Goal: Task Accomplishment & Management: Manage account settings

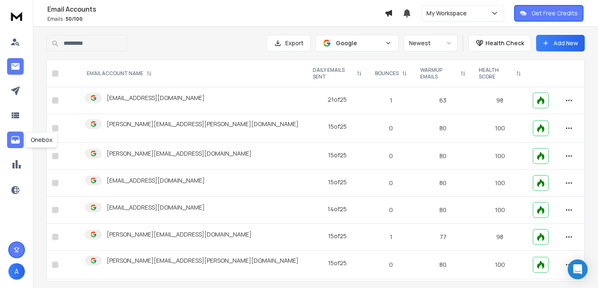
click at [16, 140] on icon at bounding box center [15, 140] width 10 height 10
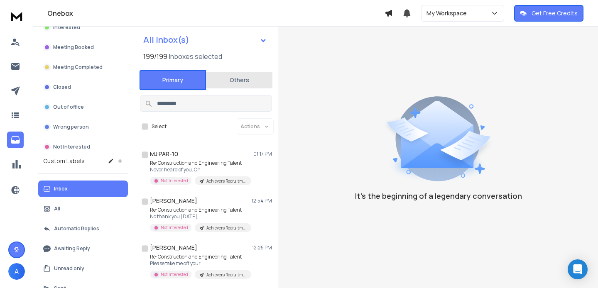
scroll to position [128, 0]
click at [64, 206] on button "All" at bounding box center [83, 208] width 90 height 17
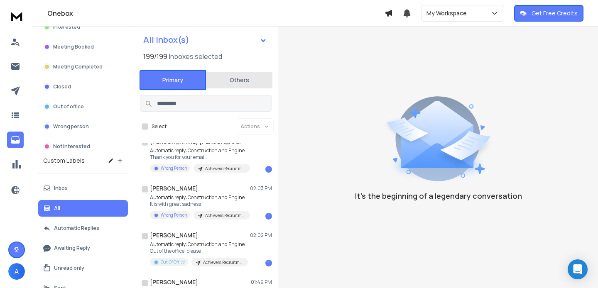
scroll to position [202, 0]
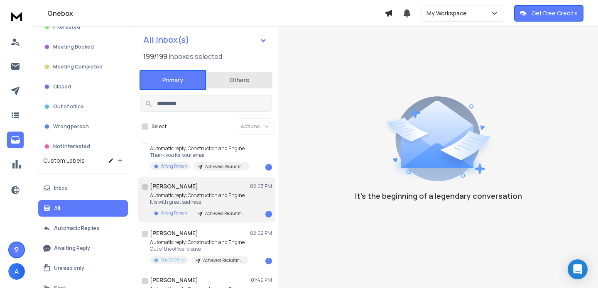
click at [215, 200] on p "It is with great sadness" at bounding box center [200, 202] width 100 height 7
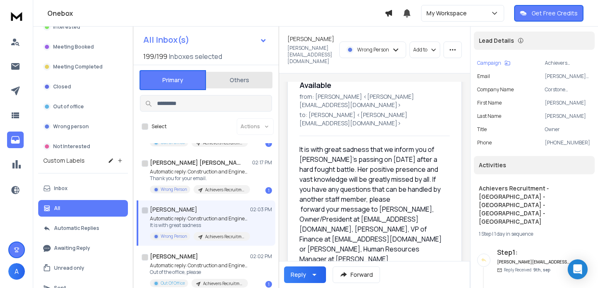
scroll to position [0, 0]
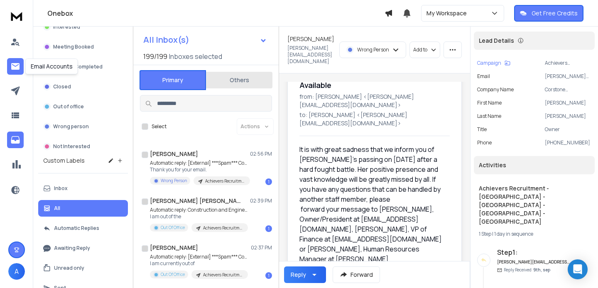
click at [20, 66] on icon at bounding box center [15, 66] width 10 height 10
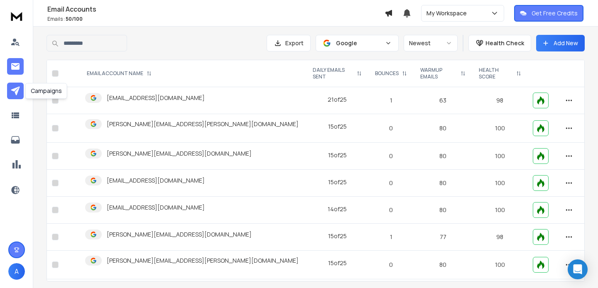
click at [23, 97] on link at bounding box center [15, 91] width 17 height 17
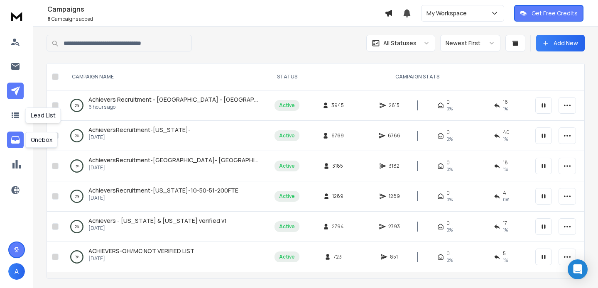
click at [12, 142] on icon at bounding box center [15, 139] width 9 height 7
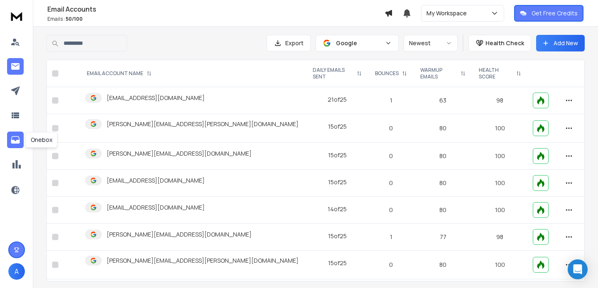
click at [15, 137] on icon at bounding box center [15, 139] width 9 height 7
click at [14, 137] on icon at bounding box center [15, 140] width 10 height 10
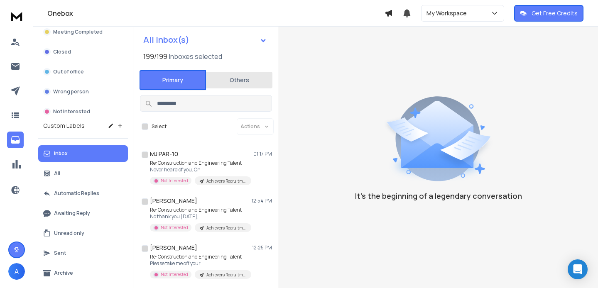
scroll to position [168, 0]
click at [69, 168] on button "All" at bounding box center [83, 173] width 90 height 17
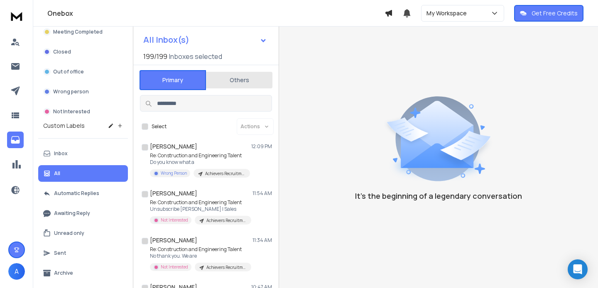
scroll to position [714, 0]
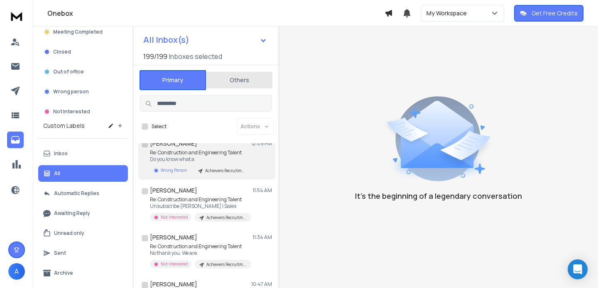
click at [220, 154] on p "Re: Construction and Engineering Talent" at bounding box center [200, 153] width 100 height 7
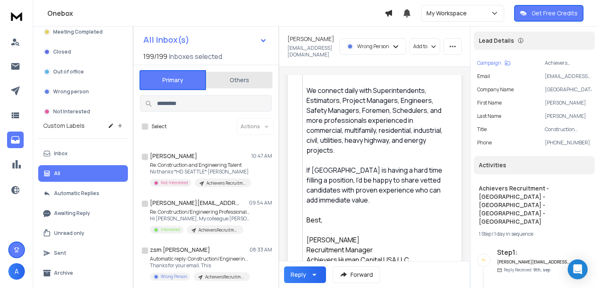
scroll to position [848, 0]
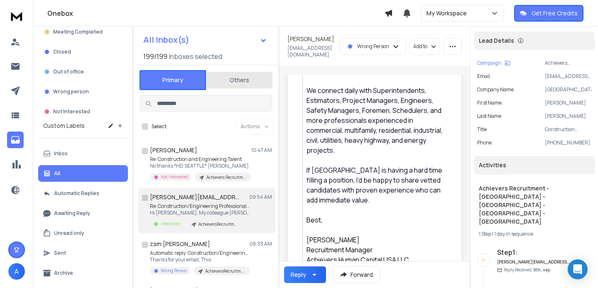
click at [212, 202] on div "stephen@builtbyhawk.com 09:54 AM Re: Construction/Engineering Professionals Ava…" at bounding box center [211, 210] width 122 height 35
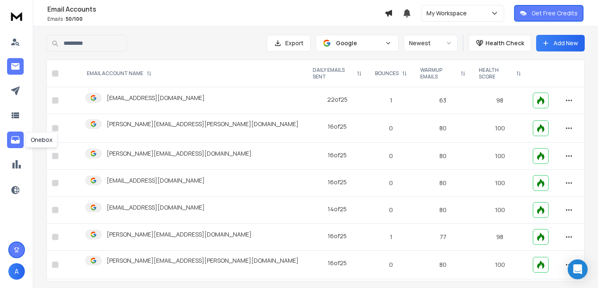
click at [12, 134] on link at bounding box center [15, 140] width 17 height 17
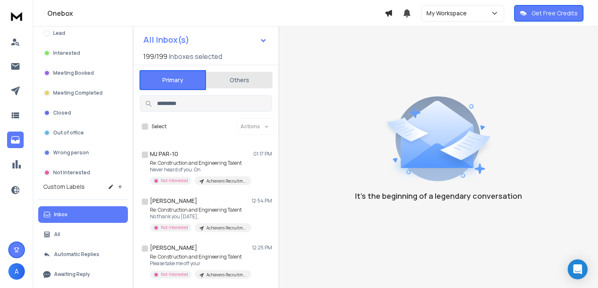
scroll to position [102, 0]
click at [83, 235] on button "All" at bounding box center [83, 234] width 90 height 17
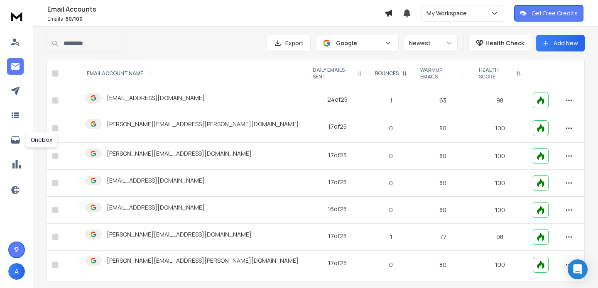
click at [11, 150] on div at bounding box center [16, 142] width 19 height 20
click at [17, 139] on icon at bounding box center [15, 140] width 10 height 10
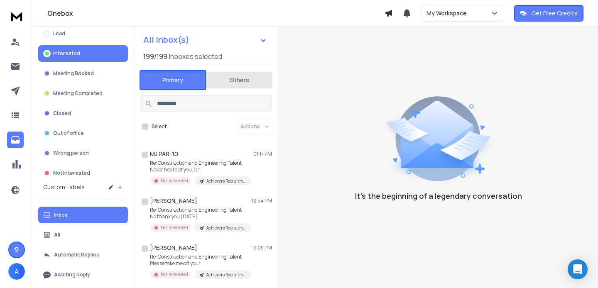
scroll to position [151, 0]
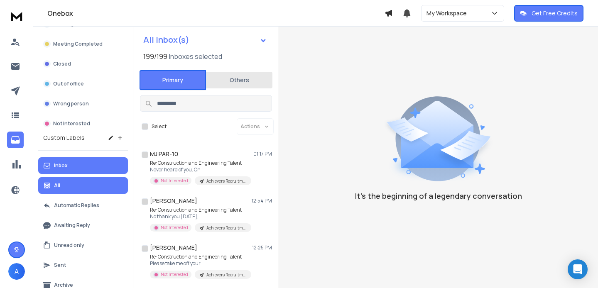
click at [86, 192] on button "All" at bounding box center [83, 185] width 90 height 17
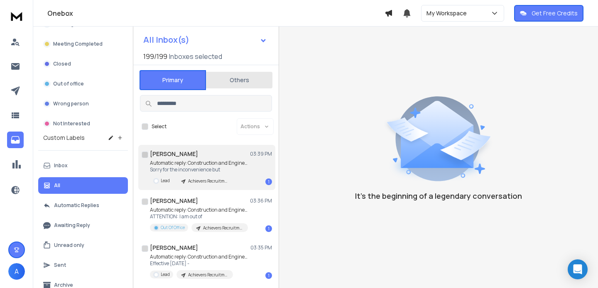
click at [212, 162] on p "Automatic reply: Construction and Engineering" at bounding box center [200, 163] width 100 height 7
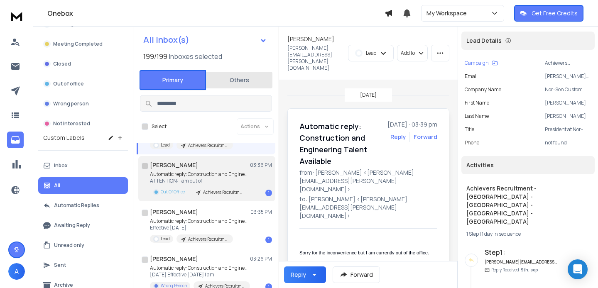
scroll to position [36, 0]
click at [216, 176] on p "Automatic reply: Construction and Engineering" at bounding box center [200, 174] width 100 height 7
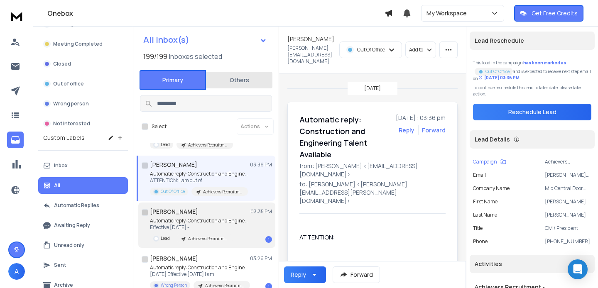
click at [231, 217] on div "John Arbogast 03:35 PM Automatic reply: Construction and Engineering Effective …" at bounding box center [211, 225] width 122 height 35
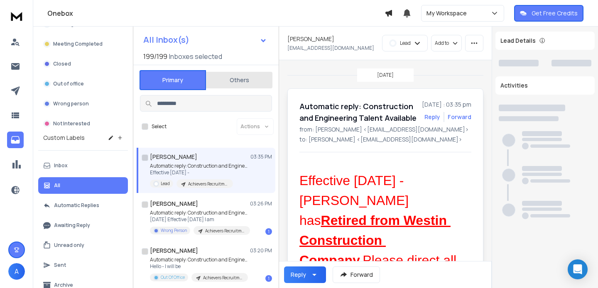
scroll to position [92, 0]
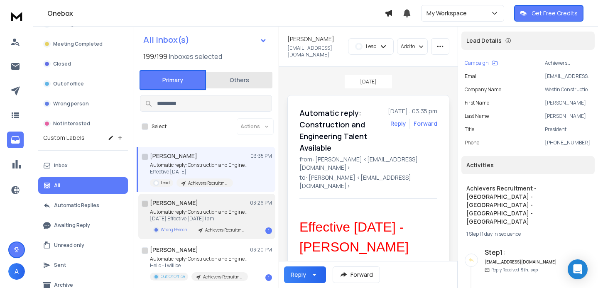
click at [230, 213] on p "Automatic reply: Construction and Engineering" at bounding box center [200, 212] width 100 height 7
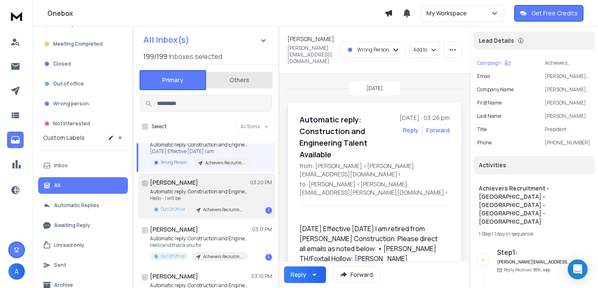
click at [230, 184] on div "Chad Mayes 03:20 PM" at bounding box center [211, 183] width 122 height 8
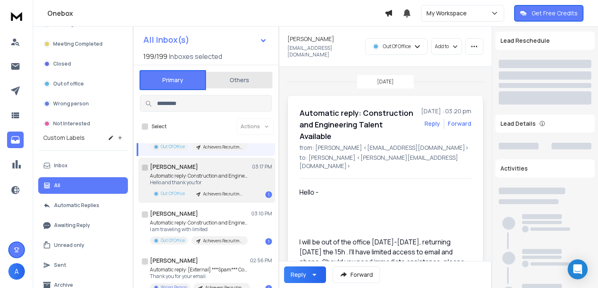
click at [232, 172] on div "Katie Kunshier 03:17 PM Automatic reply: Construction and Engineering Hello and…" at bounding box center [211, 180] width 122 height 35
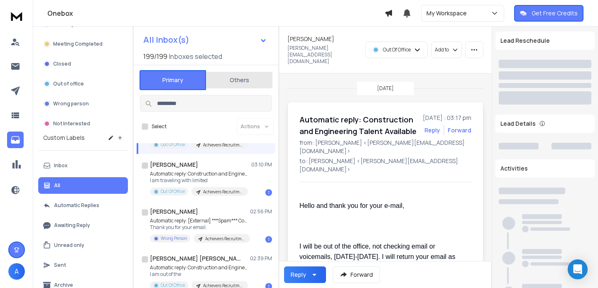
scroll to position [272, 0]
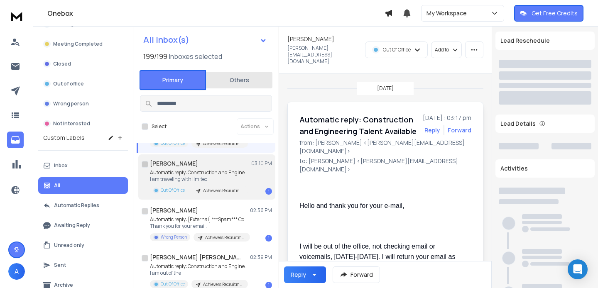
click at [232, 172] on p "Automatic reply: Construction and Engineering" at bounding box center [200, 172] width 100 height 7
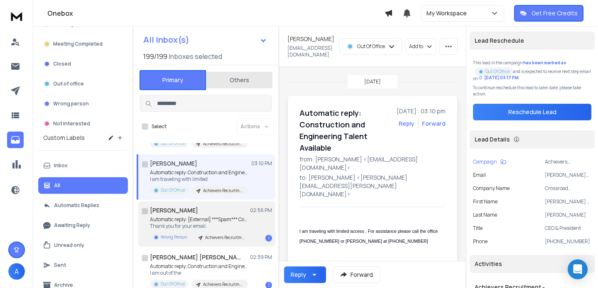
click at [218, 225] on p "﻿Thank you for your email." at bounding box center [200, 226] width 100 height 7
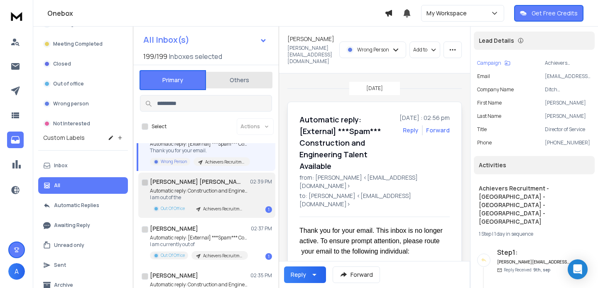
scroll to position [346, 0]
click at [215, 191] on p "Automatic reply: Construction and Engineering" at bounding box center [200, 192] width 100 height 7
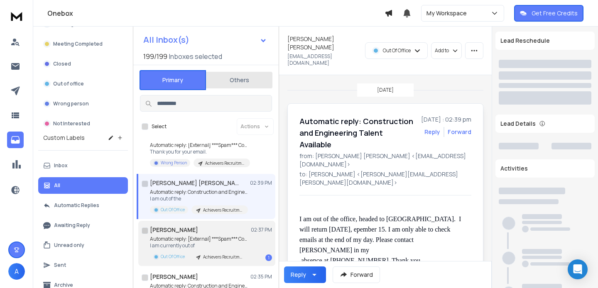
click at [200, 238] on p "Automatic reply: [External] ***Spam*** Construction" at bounding box center [200, 239] width 100 height 7
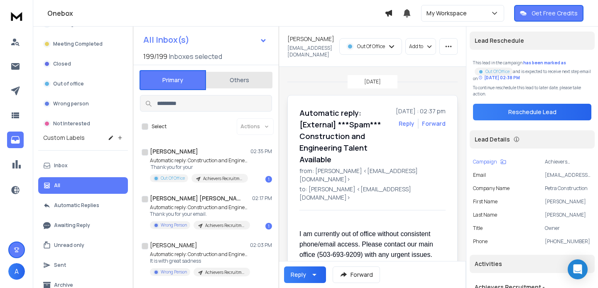
scroll to position [471, 0]
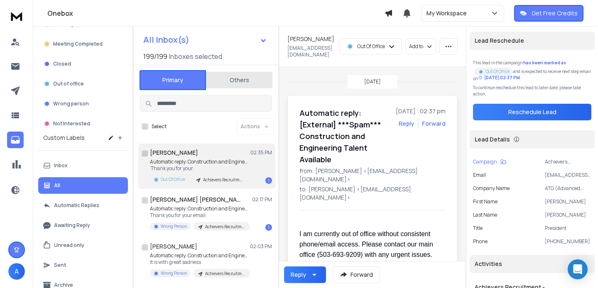
click at [185, 164] on p "Automatic reply: Construction and Engineering" at bounding box center [200, 162] width 100 height 7
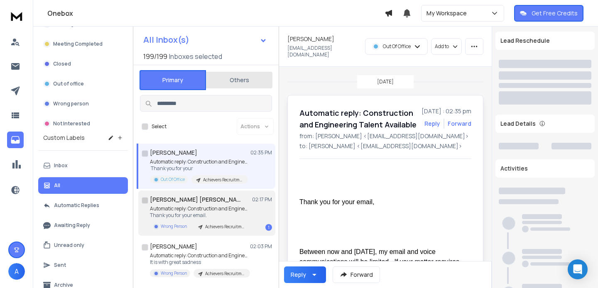
click at [184, 212] on p "Thank you for your email." at bounding box center [200, 215] width 100 height 7
